Goal: Information Seeking & Learning: Check status

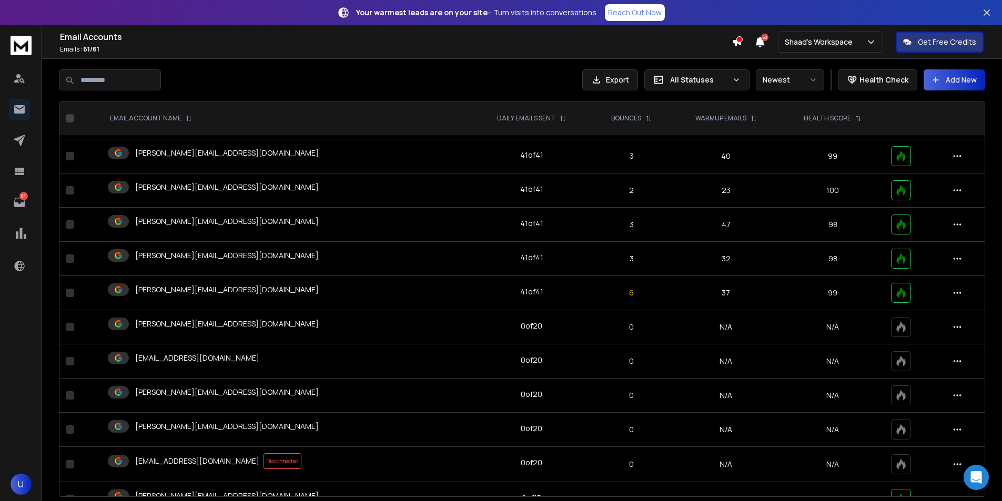
scroll to position [500, 0]
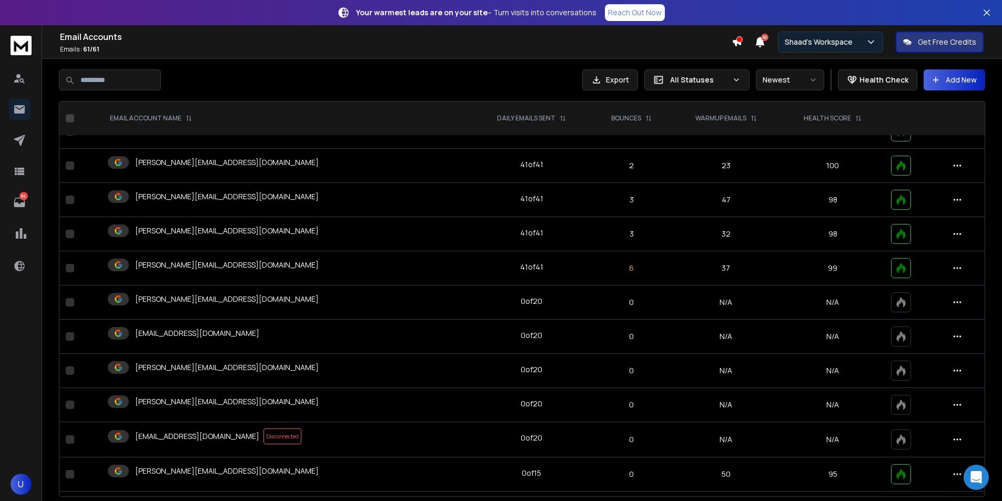
click at [828, 36] on button "Shaad's Workspace" at bounding box center [830, 42] width 105 height 21
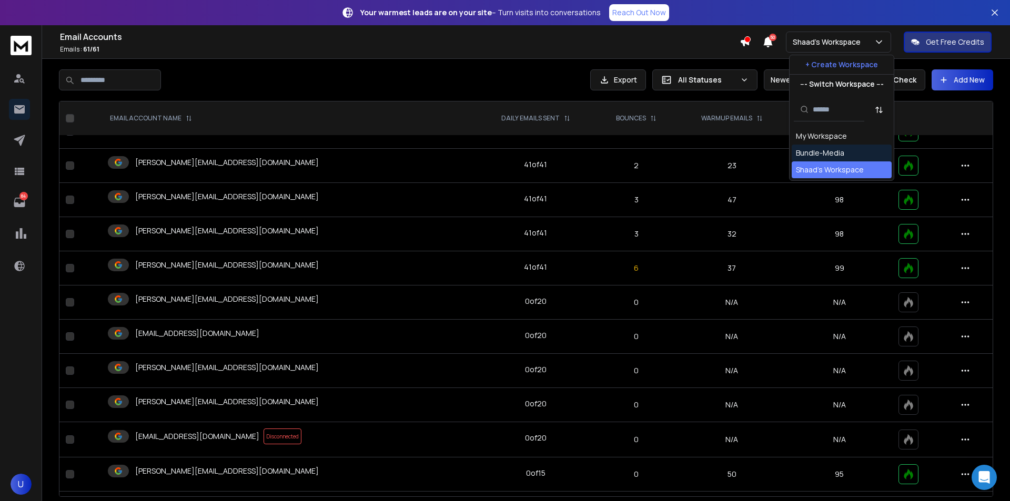
click at [806, 156] on div "Bundle-Media" at bounding box center [820, 153] width 48 height 11
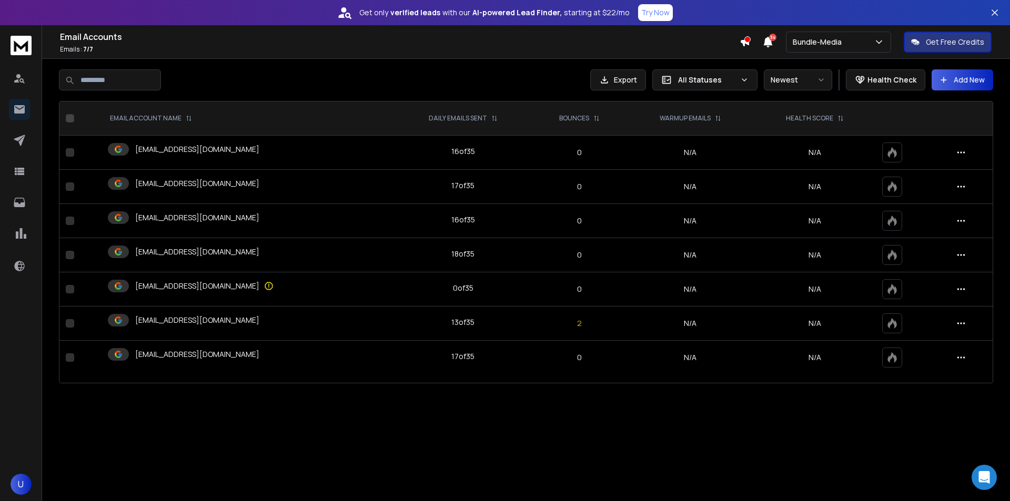
click at [996, 18] on div at bounding box center [994, 12] width 9 height 25
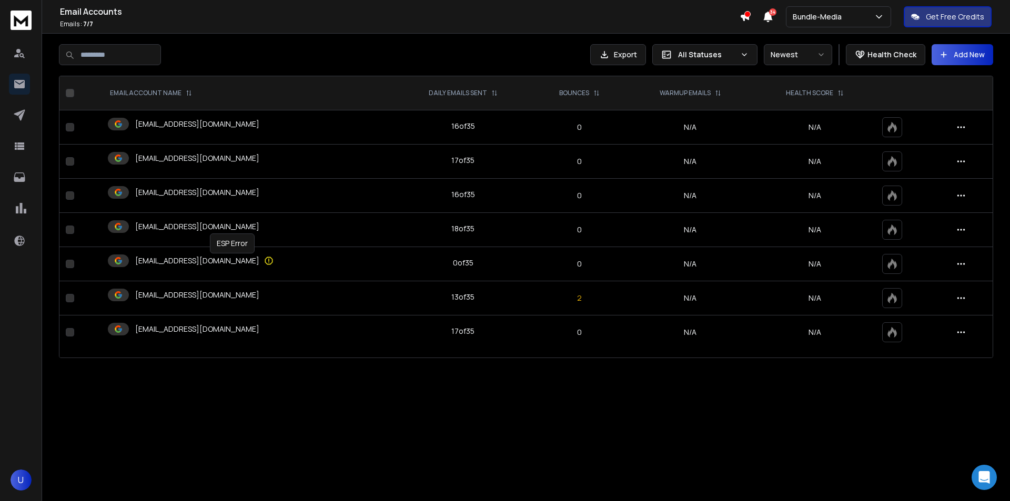
click at [264, 259] on icon at bounding box center [269, 261] width 11 height 11
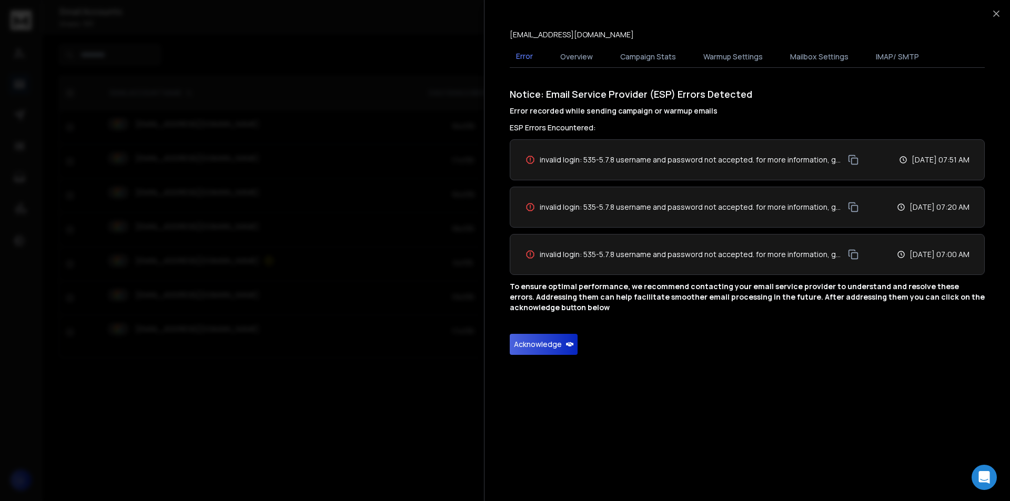
click at [987, 14] on div "Adamsalegen@gmail.com Error Overview Campaign Stats Warmup Settings Mailbox Set…" at bounding box center [747, 192] width 500 height 359
click at [991, 15] on icon "button" at bounding box center [996, 13] width 11 height 11
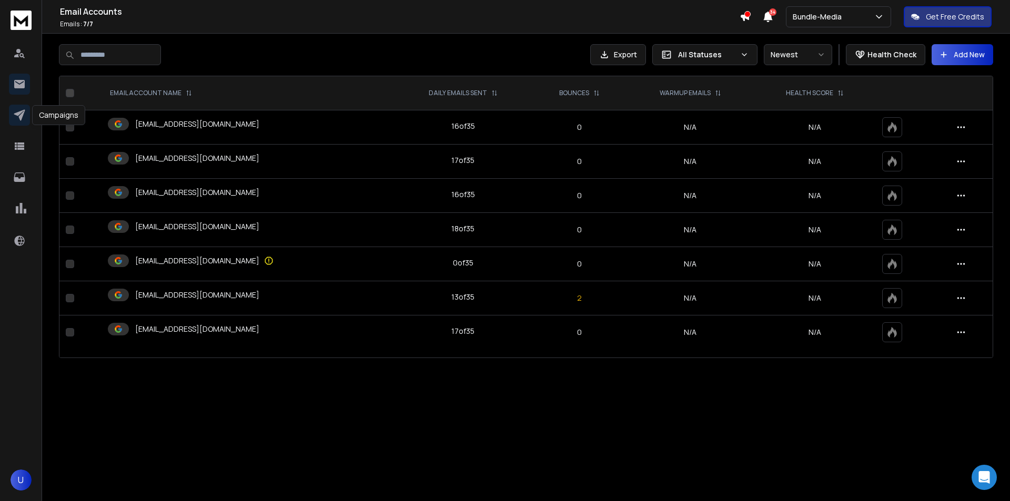
drag, startPoint x: 18, startPoint y: 124, endPoint x: 22, endPoint y: 115, distance: 9.7
click at [18, 125] on link at bounding box center [19, 115] width 21 height 21
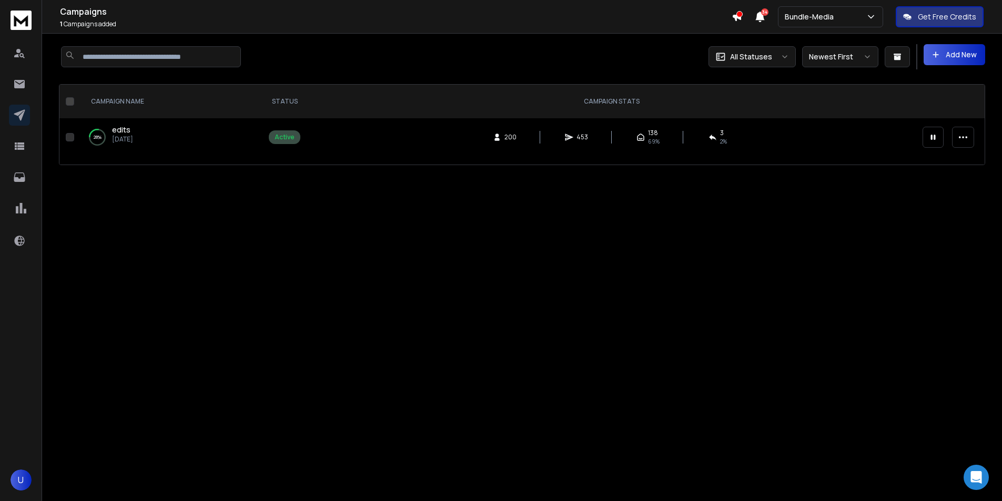
click at [384, 350] on div "Campaigns 1 Campaigns Added All Statuses Newest First Add New CAMPAIGN NAME STA…" at bounding box center [522, 294] width 926 height 501
click at [19, 143] on icon at bounding box center [19, 146] width 9 height 7
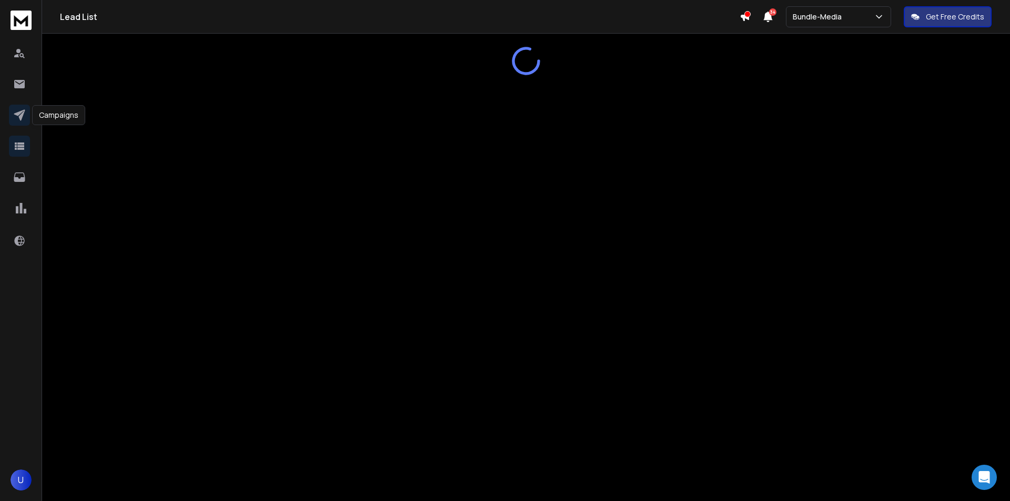
click at [19, 114] on icon at bounding box center [19, 114] width 11 height 11
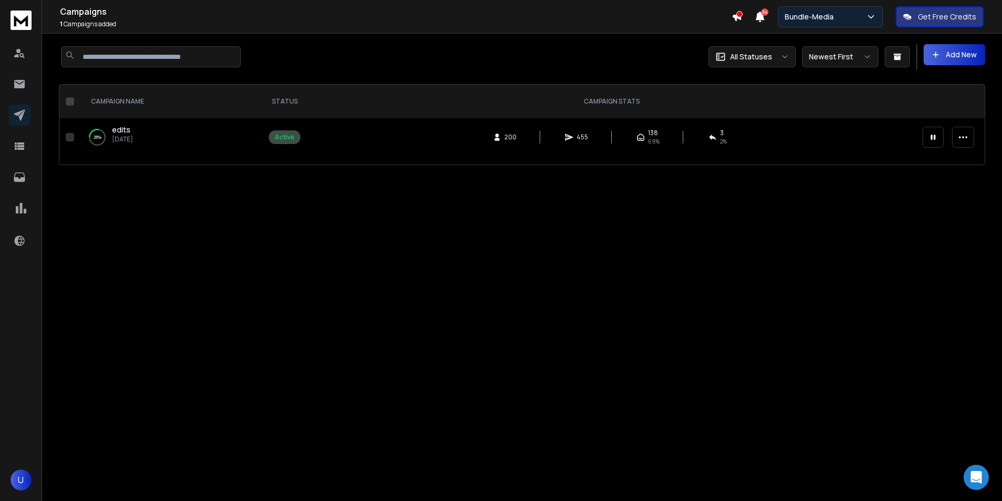
click at [828, 25] on button "Bundle-Media" at bounding box center [830, 16] width 105 height 21
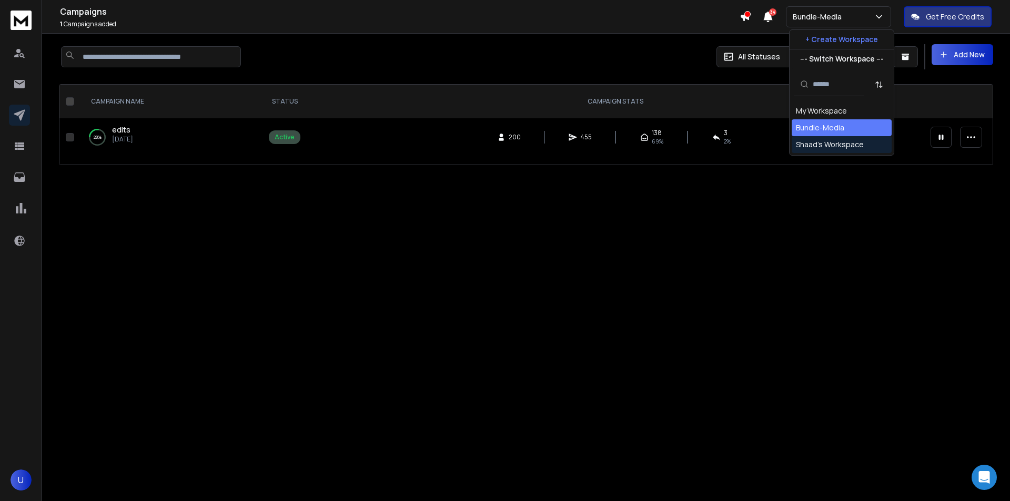
click at [834, 143] on div "Shaad's Workspace" at bounding box center [830, 144] width 68 height 11
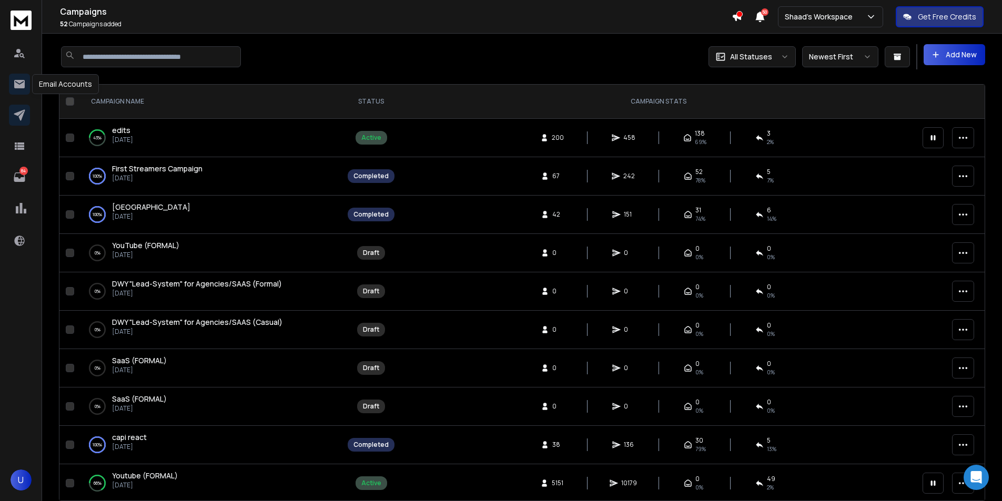
click at [15, 80] on icon at bounding box center [19, 84] width 11 height 8
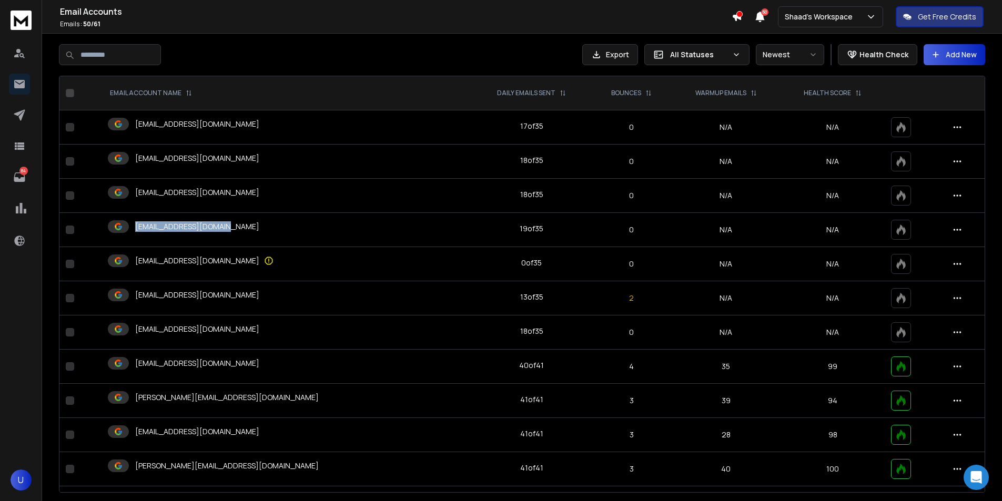
drag, startPoint x: 258, startPoint y: 230, endPoint x: 130, endPoint y: 226, distance: 128.4
click at [130, 226] on div "[EMAIL_ADDRESS][DOMAIN_NAME]" at bounding box center [287, 226] width 358 height 13
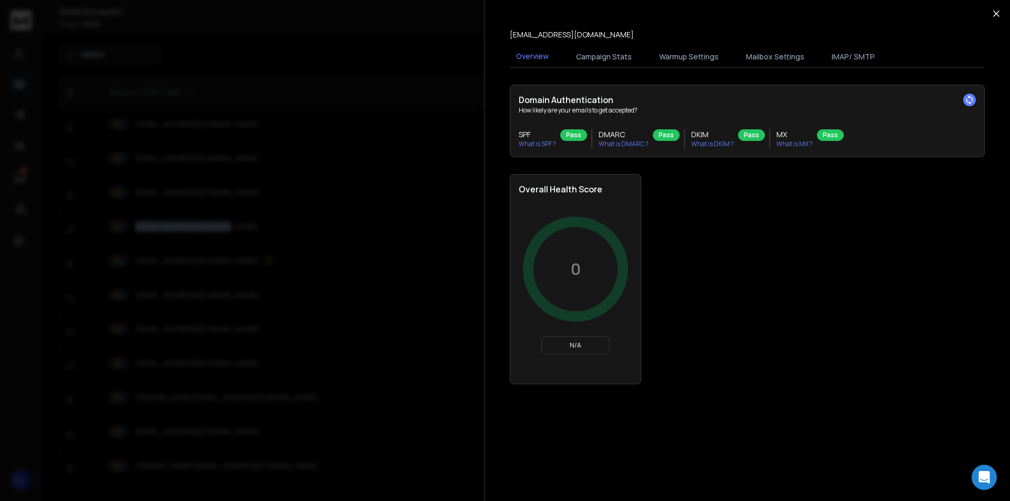
click at [991, 14] on icon "button" at bounding box center [996, 13] width 11 height 11
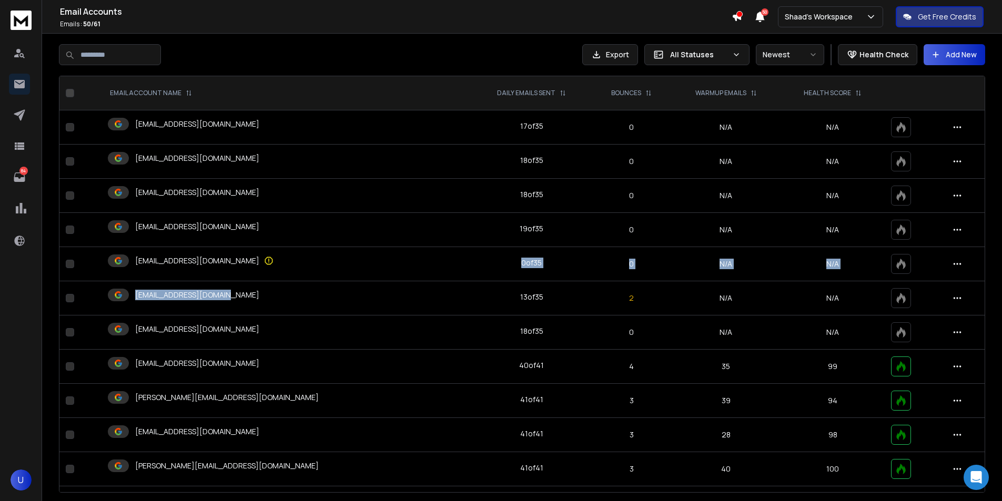
drag, startPoint x: 268, startPoint y: 295, endPoint x: 303, endPoint y: 255, distance: 53.3
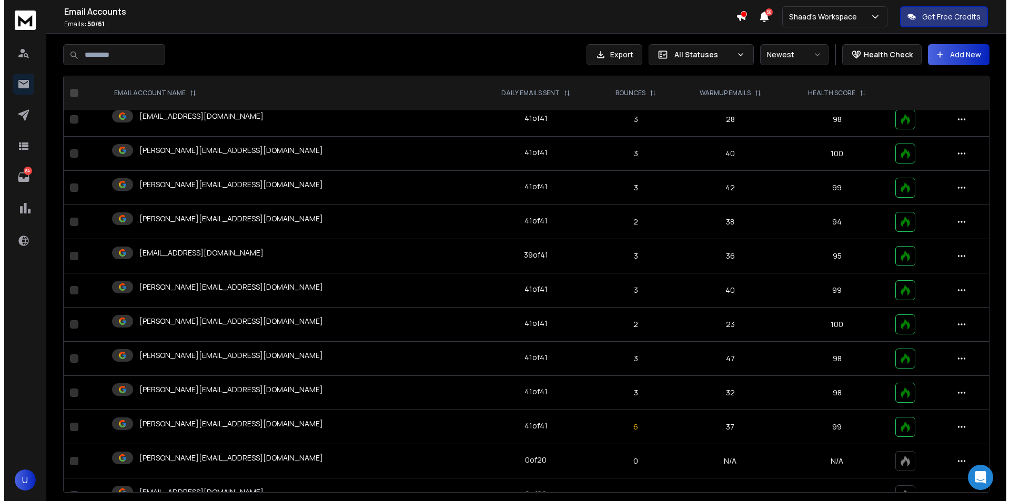
scroll to position [368, 0]
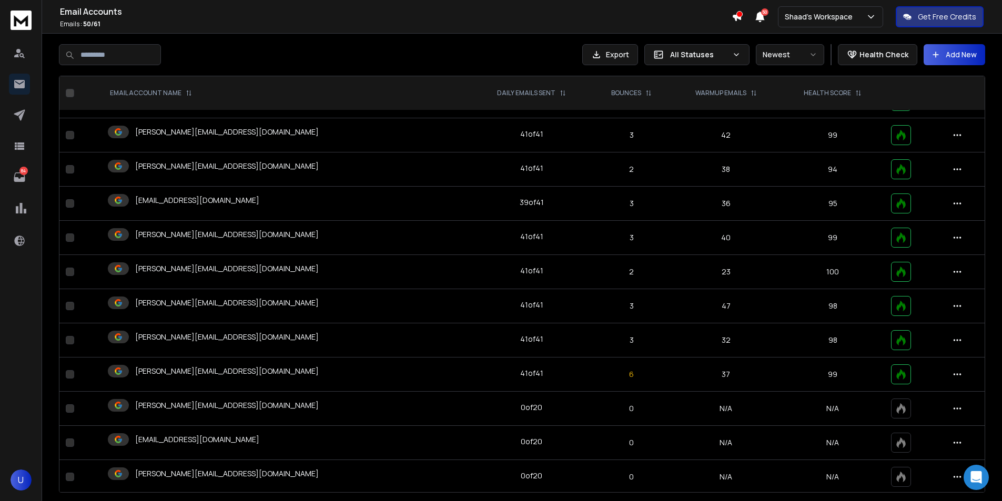
click at [228, 317] on td "[PERSON_NAME][EMAIL_ADDRESS][DOMAIN_NAME]" at bounding box center [287, 306] width 370 height 34
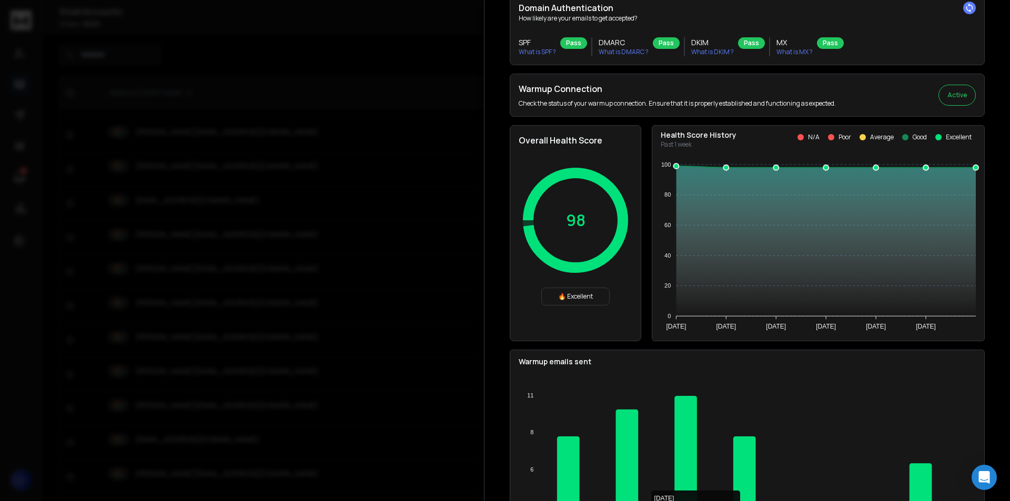
scroll to position [0, 0]
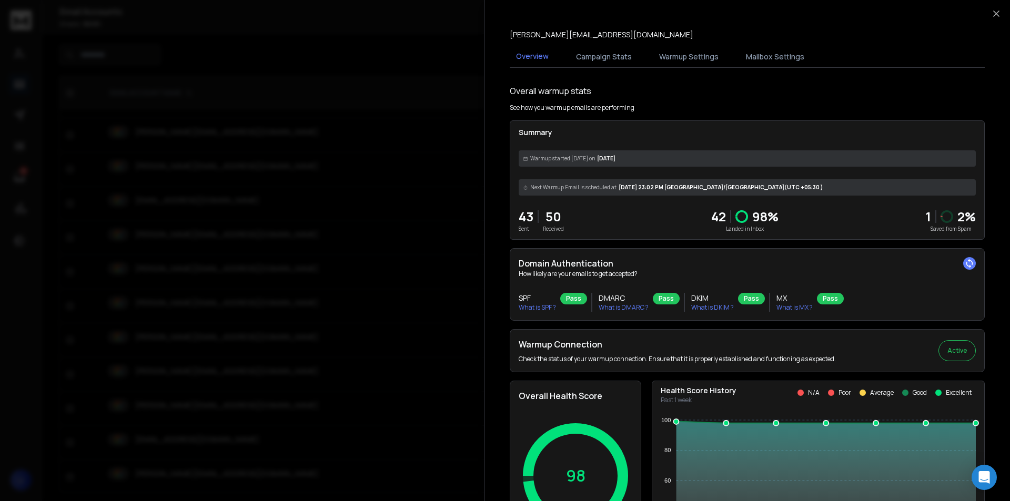
click at [601, 54] on button "Campaign Stats" at bounding box center [604, 56] width 68 height 23
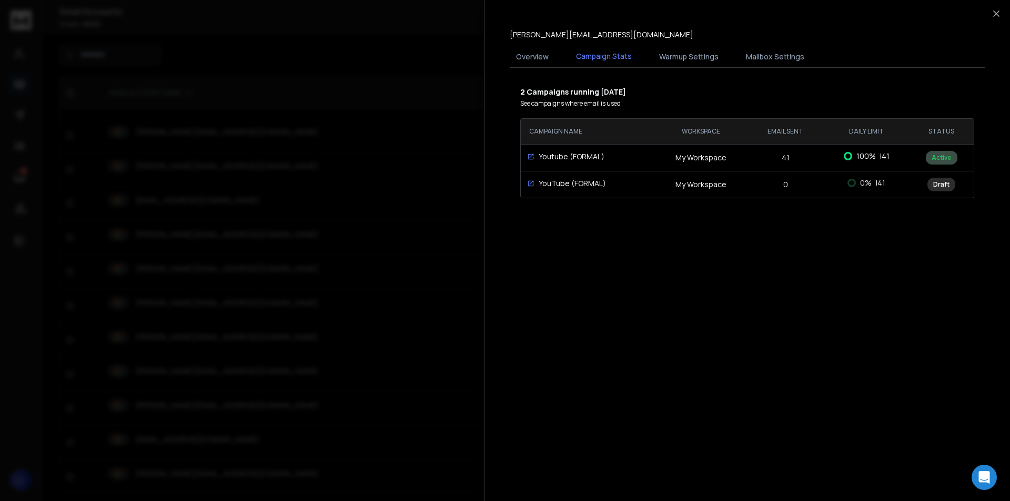
click at [757, 59] on button "Mailbox Settings" at bounding box center [775, 56] width 71 height 23
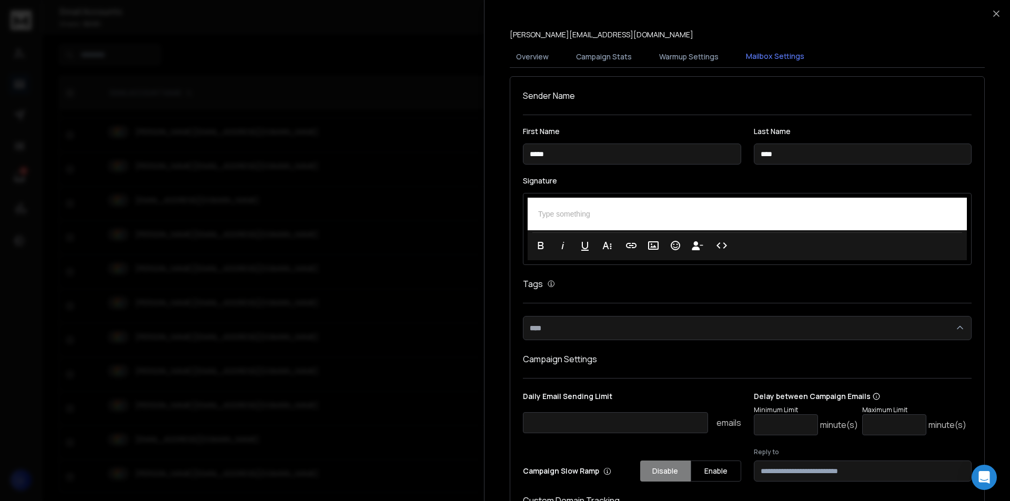
click at [675, 56] on button "Warmup Settings" at bounding box center [689, 56] width 72 height 23
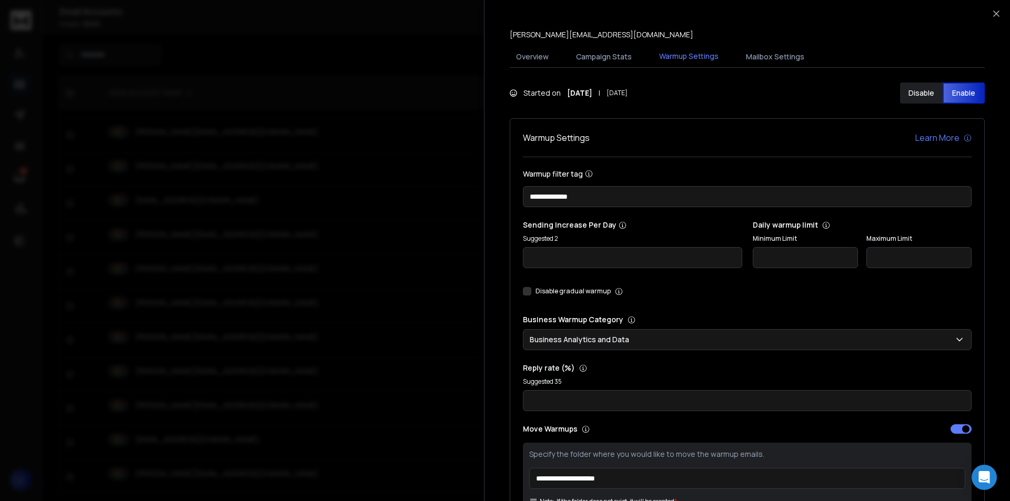
click at [594, 55] on button "Campaign Stats" at bounding box center [604, 56] width 68 height 23
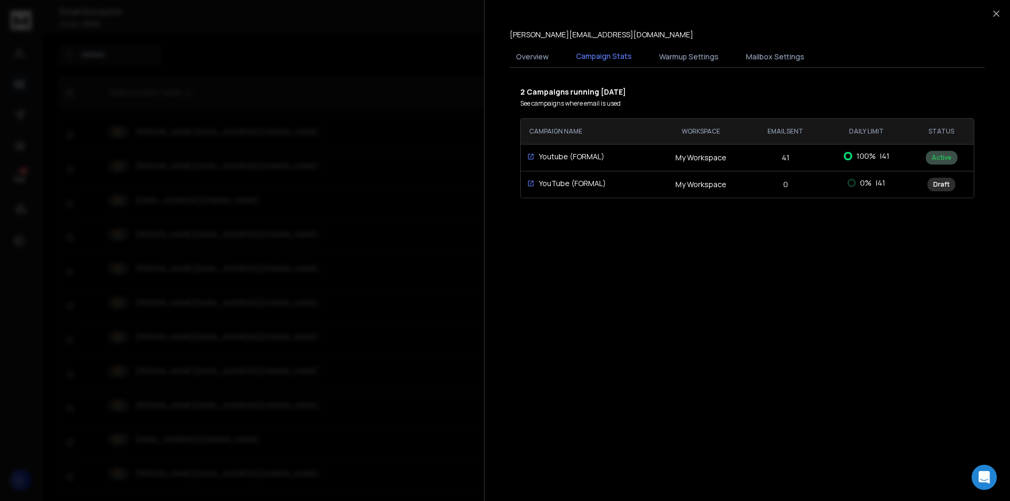
click at [986, 15] on div "[PERSON_NAME][EMAIL_ADDRESS][DOMAIN_NAME] Overview Campaign Stats Warmup Settin…" at bounding box center [747, 119] width 500 height 213
click at [994, 13] on icon "button" at bounding box center [996, 13] width 5 height 5
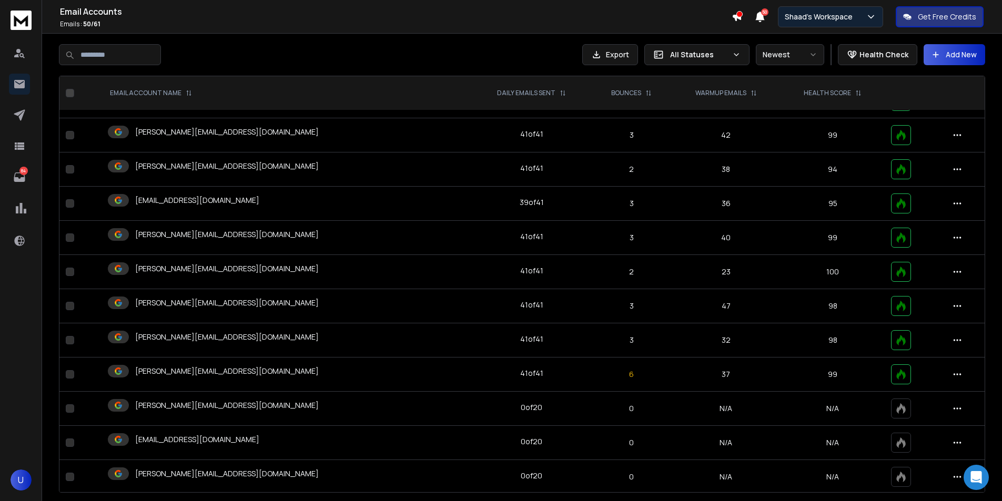
click at [873, 18] on icon "button" at bounding box center [871, 17] width 11 height 11
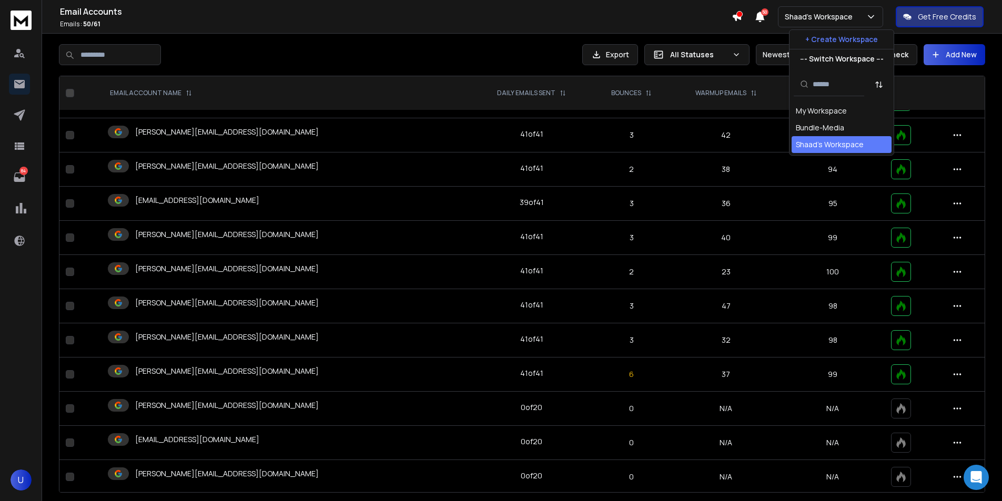
click at [315, 67] on div "Export All Statuses Newest Health Check Add New EMAIL ACCOUNT NAME DAILY EMAILS…" at bounding box center [522, 268] width 926 height 449
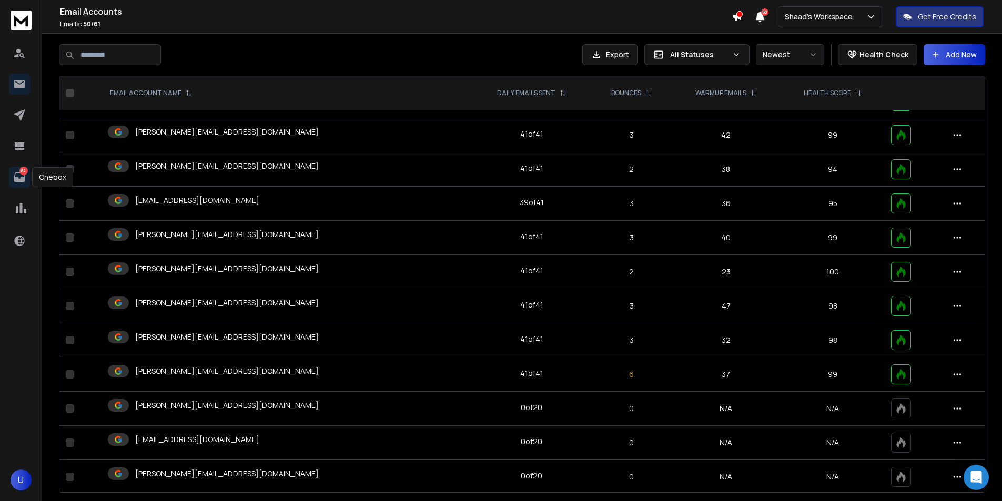
click at [14, 180] on icon at bounding box center [19, 177] width 11 height 9
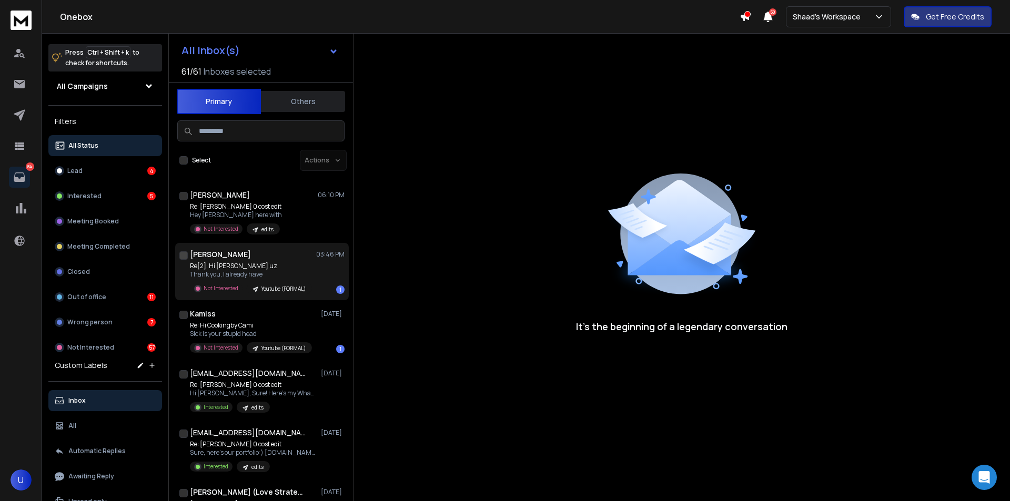
click at [289, 290] on p "Youtube (FORMAL)" at bounding box center [283, 289] width 44 height 8
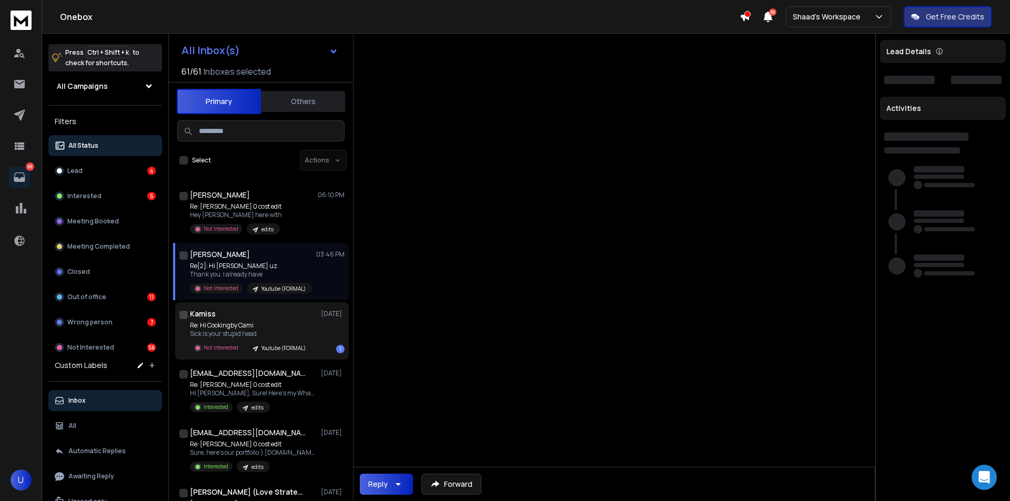
click at [312, 337] on p "Sick is your stupid head" at bounding box center [251, 334] width 122 height 8
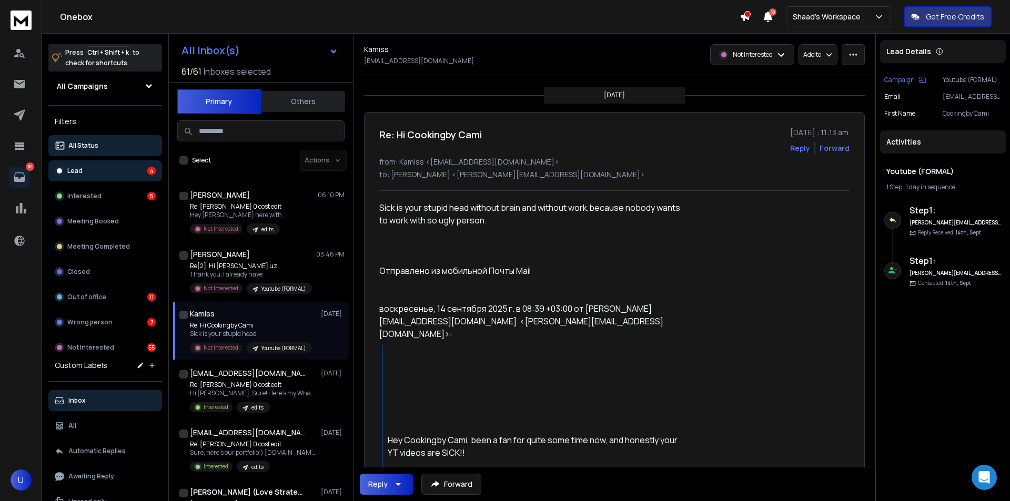
click at [87, 177] on button "Lead 4" at bounding box center [105, 170] width 114 height 21
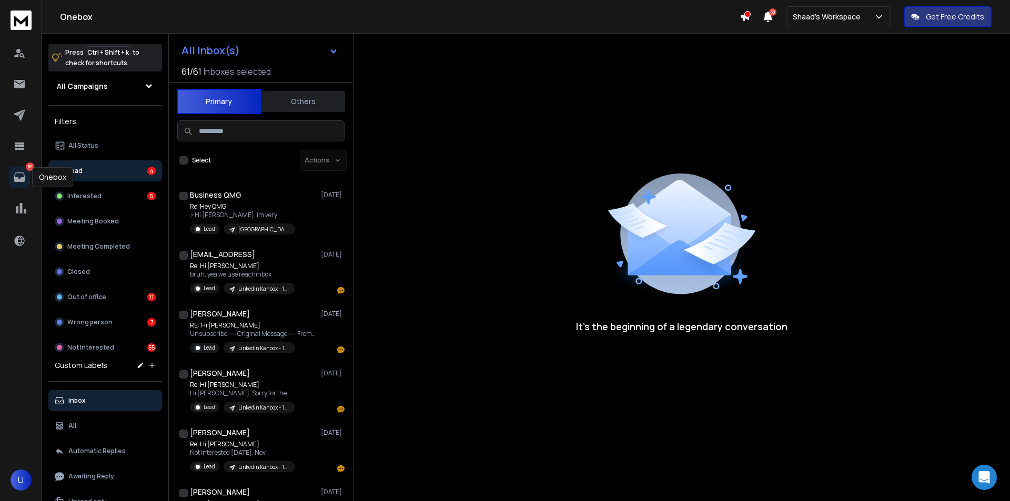
click at [27, 179] on link "82" at bounding box center [19, 177] width 21 height 21
click at [16, 150] on icon at bounding box center [19, 146] width 13 height 13
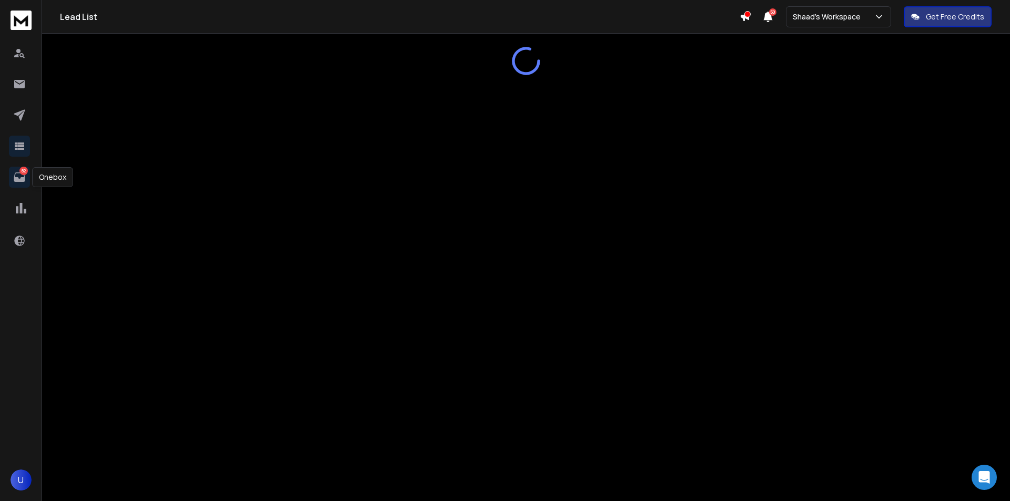
click at [22, 173] on p "82" at bounding box center [23, 171] width 8 height 8
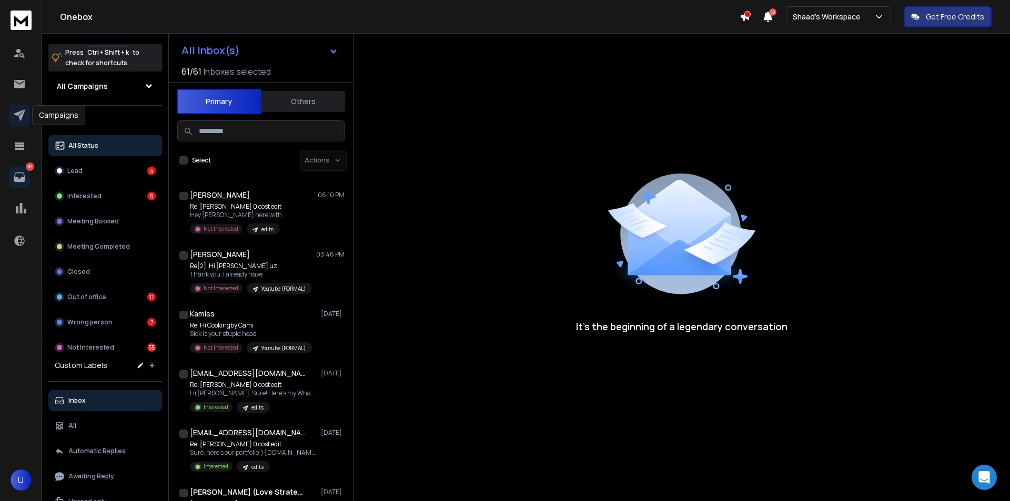
click at [17, 116] on icon at bounding box center [19, 115] width 13 height 13
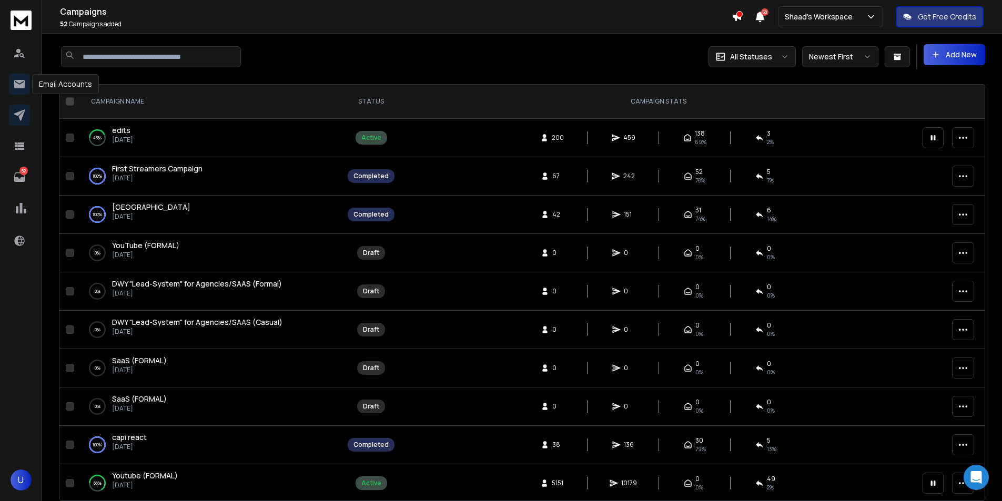
click at [20, 79] on icon at bounding box center [19, 84] width 13 height 13
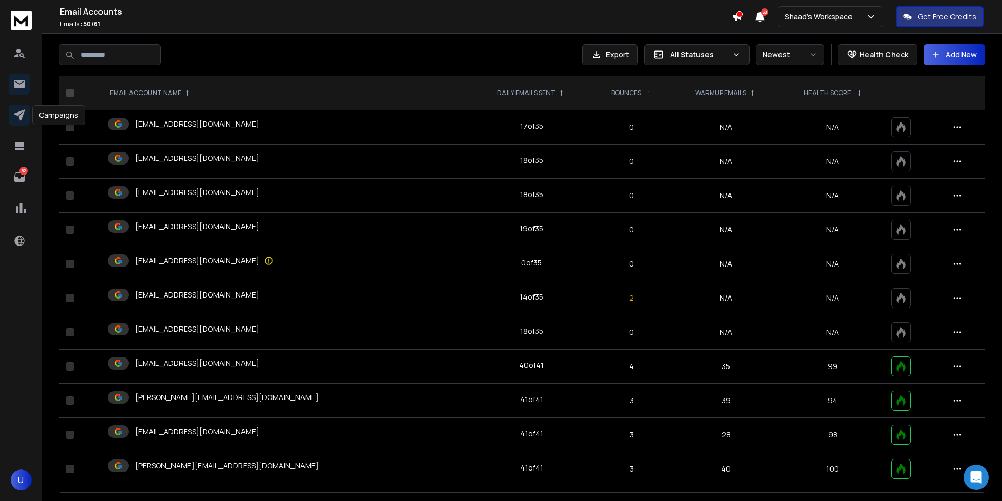
click at [13, 125] on link at bounding box center [19, 115] width 21 height 21
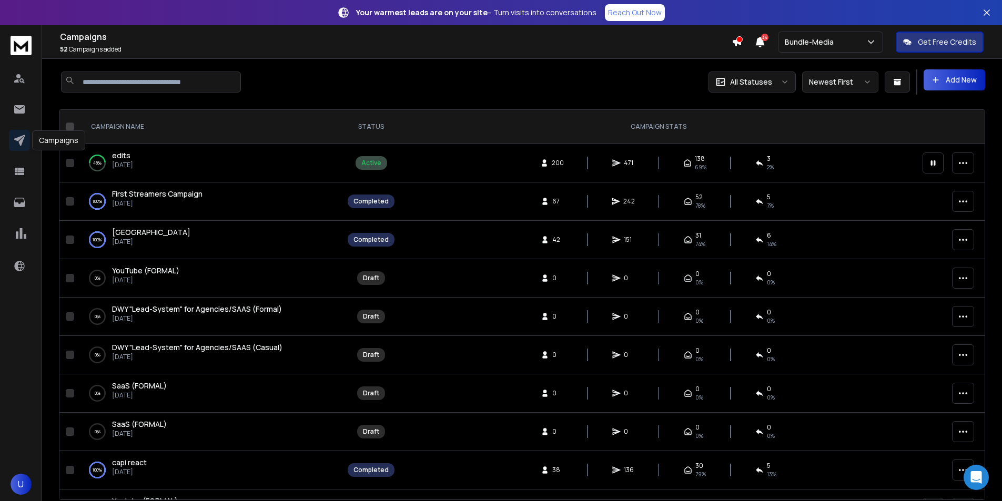
click at [132, 161] on p "2 days ago" at bounding box center [122, 165] width 21 height 8
click at [124, 158] on span "edits" at bounding box center [121, 155] width 18 height 10
click at [125, 159] on span "edits" at bounding box center [121, 155] width 18 height 10
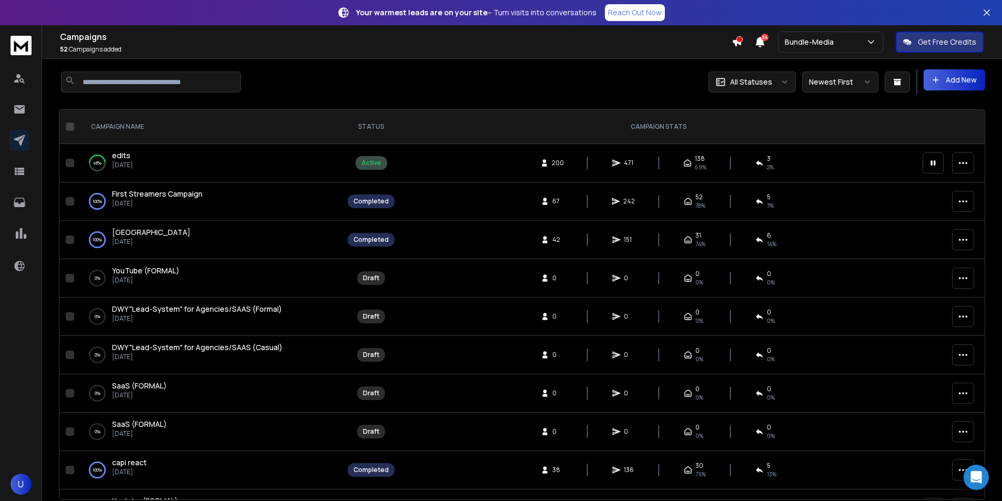
click at [125, 160] on span "edits" at bounding box center [121, 155] width 18 height 10
click at [160, 196] on span "First Streamers Campaign" at bounding box center [157, 194] width 90 height 10
click at [120, 153] on span "edits" at bounding box center [121, 155] width 18 height 10
drag, startPoint x: 122, startPoint y: 154, endPoint x: 157, endPoint y: 156, distance: 35.3
click at [122, 155] on span "edits" at bounding box center [121, 155] width 18 height 10
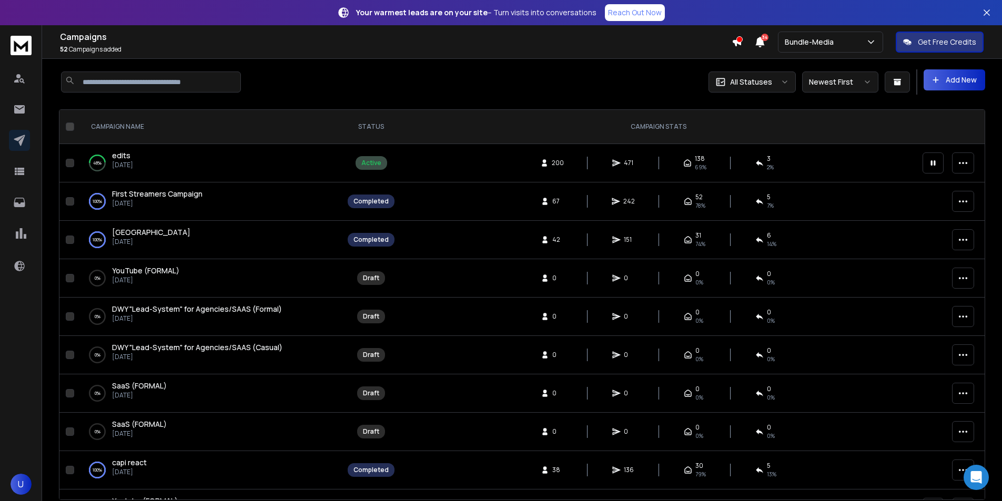
click at [958, 167] on icon "button" at bounding box center [963, 163] width 11 height 11
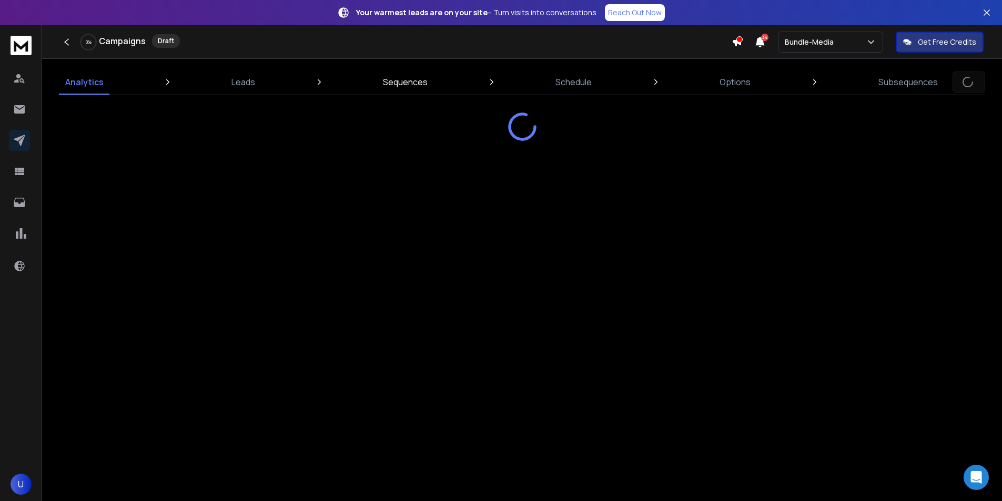
click at [416, 82] on div "Analytics Leads Sequences Schedule Options Subsequences" at bounding box center [522, 82] width 926 height 26
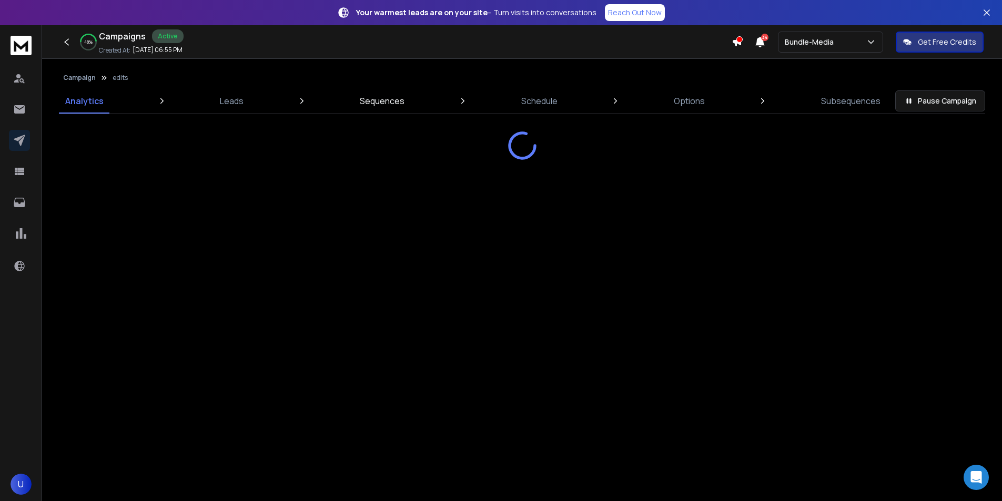
click at [365, 107] on p "Sequences" at bounding box center [382, 101] width 45 height 13
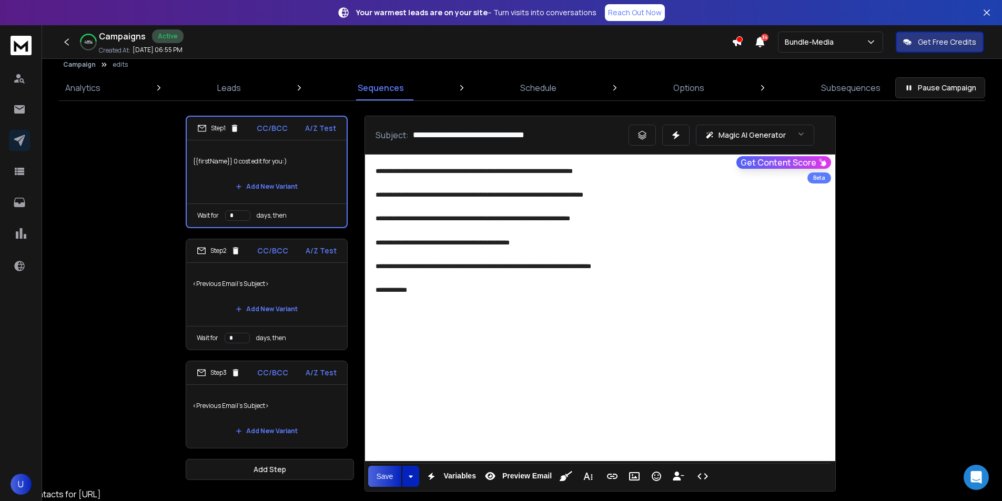
scroll to position [18, 0]
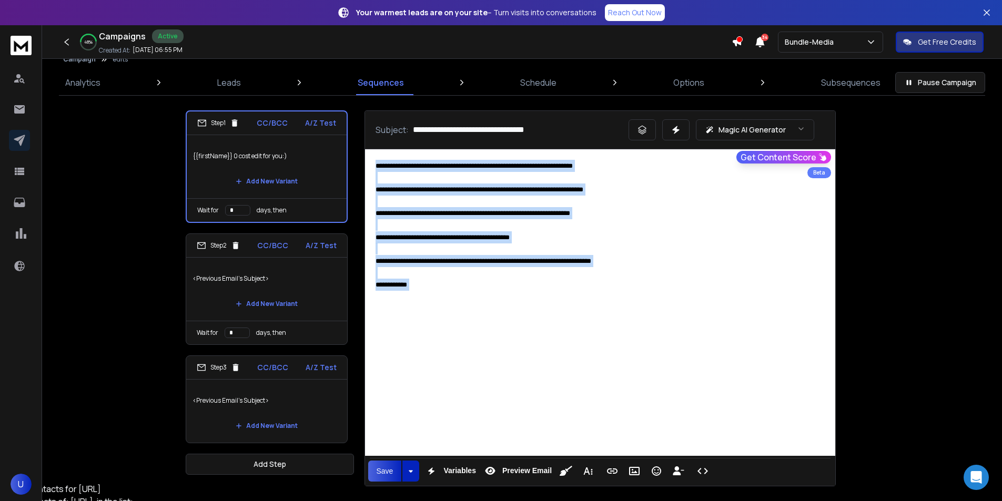
drag, startPoint x: 418, startPoint y: 276, endPoint x: 356, endPoint y: 168, distance: 124.6
click at [356, 168] on div "**********" at bounding box center [522, 298] width 673 height 376
copy div "**********"
